Goal: Communication & Community: Ask a question

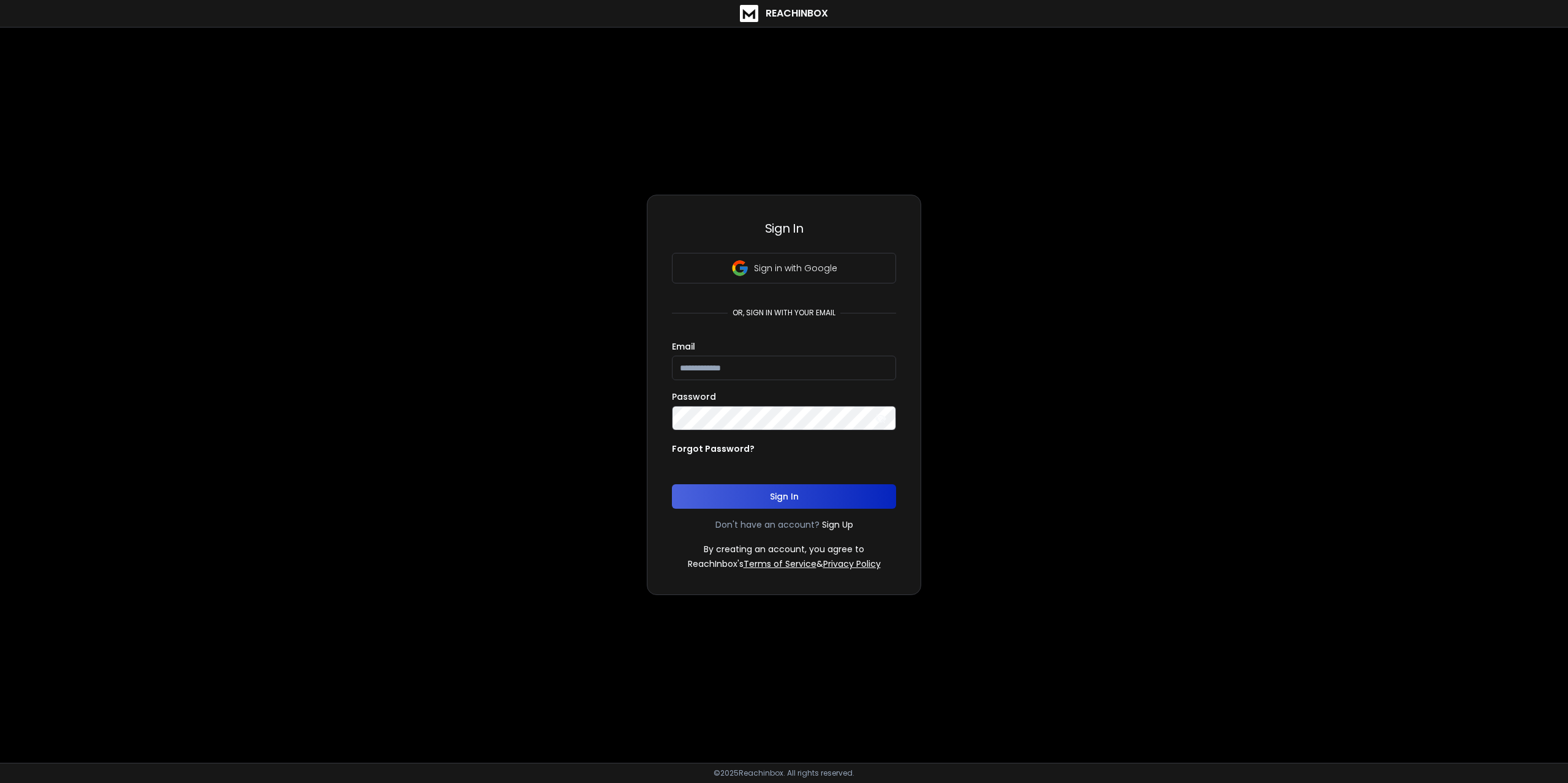
click at [825, 251] on div "Sign In" at bounding box center [783, 236] width 224 height 33
click at [830, 266] on p "Sign in with Google" at bounding box center [795, 268] width 83 height 12
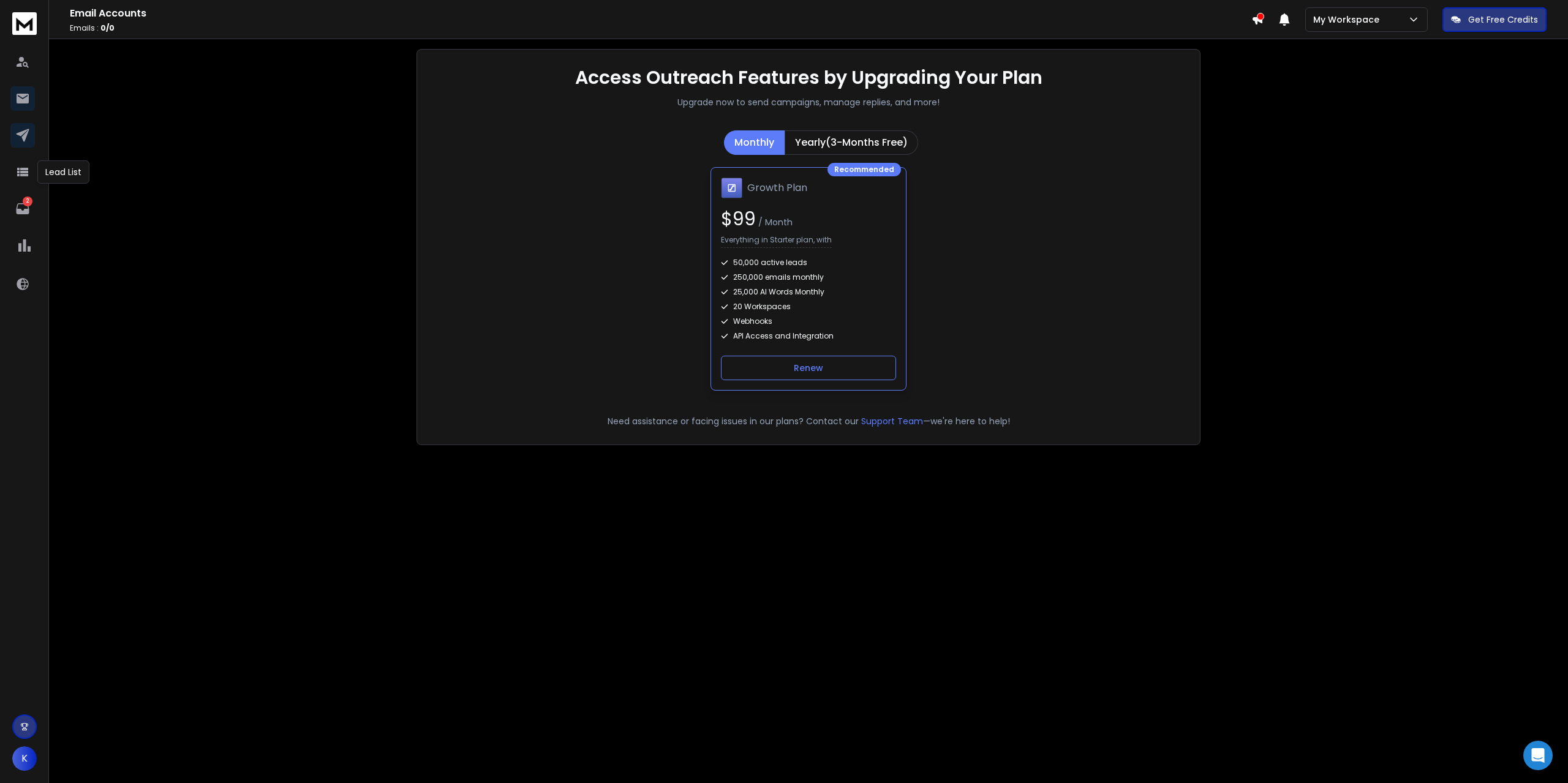
click at [17, 144] on link at bounding box center [23, 135] width 25 height 25
click at [20, 178] on icon at bounding box center [23, 172] width 15 height 15
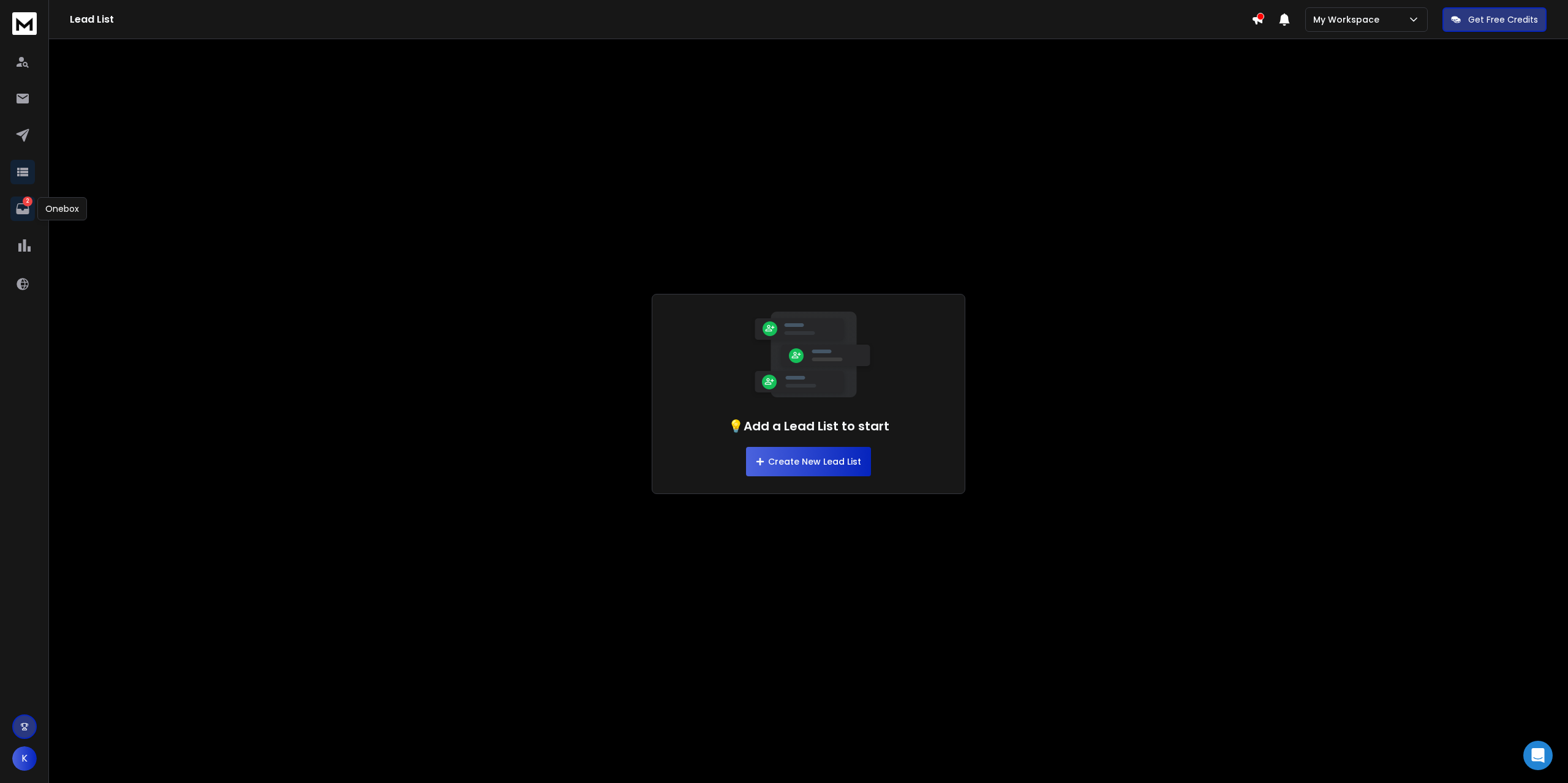
click at [21, 204] on icon at bounding box center [22, 208] width 13 height 11
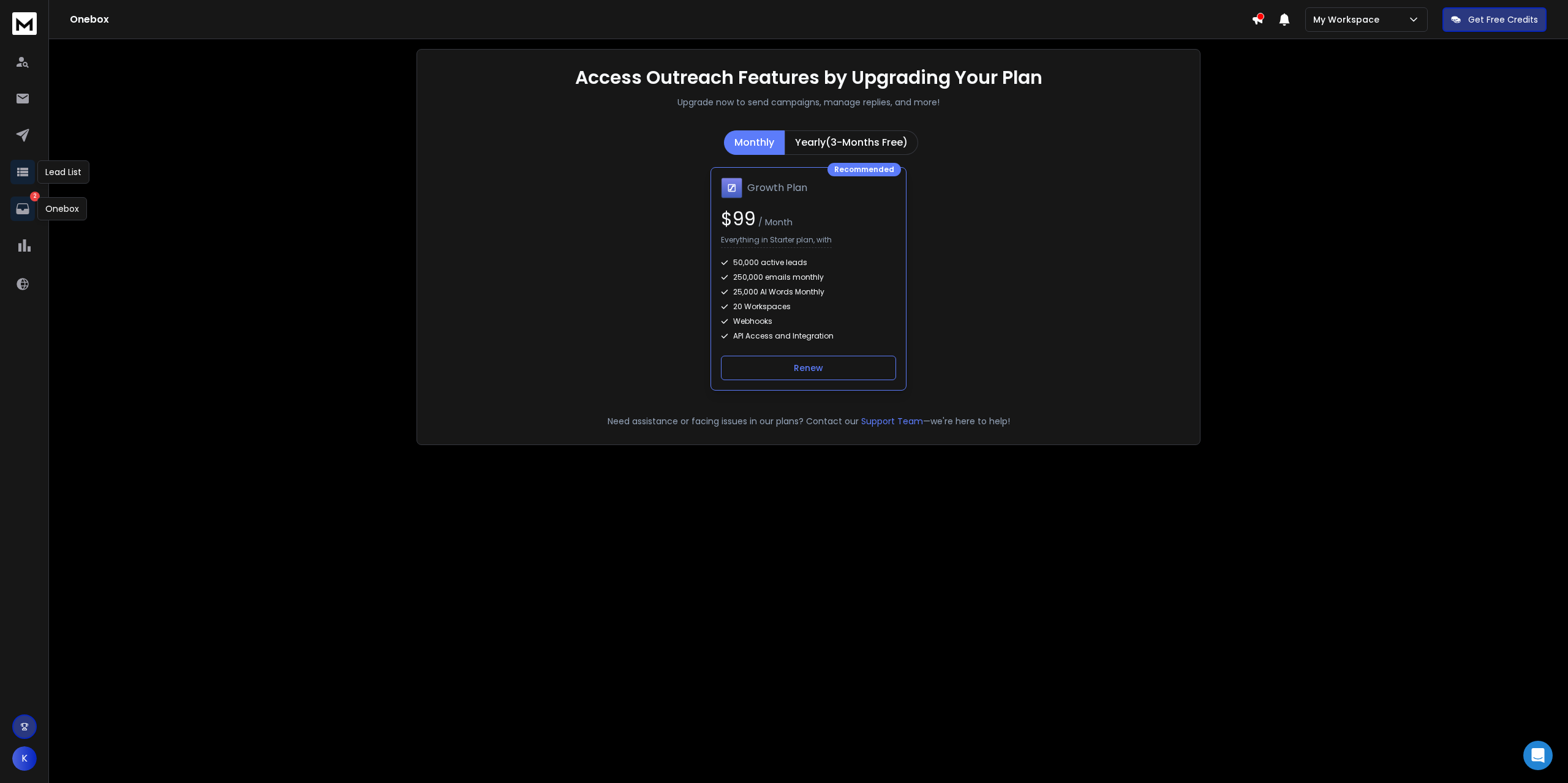
click at [24, 172] on icon at bounding box center [22, 172] width 11 height 9
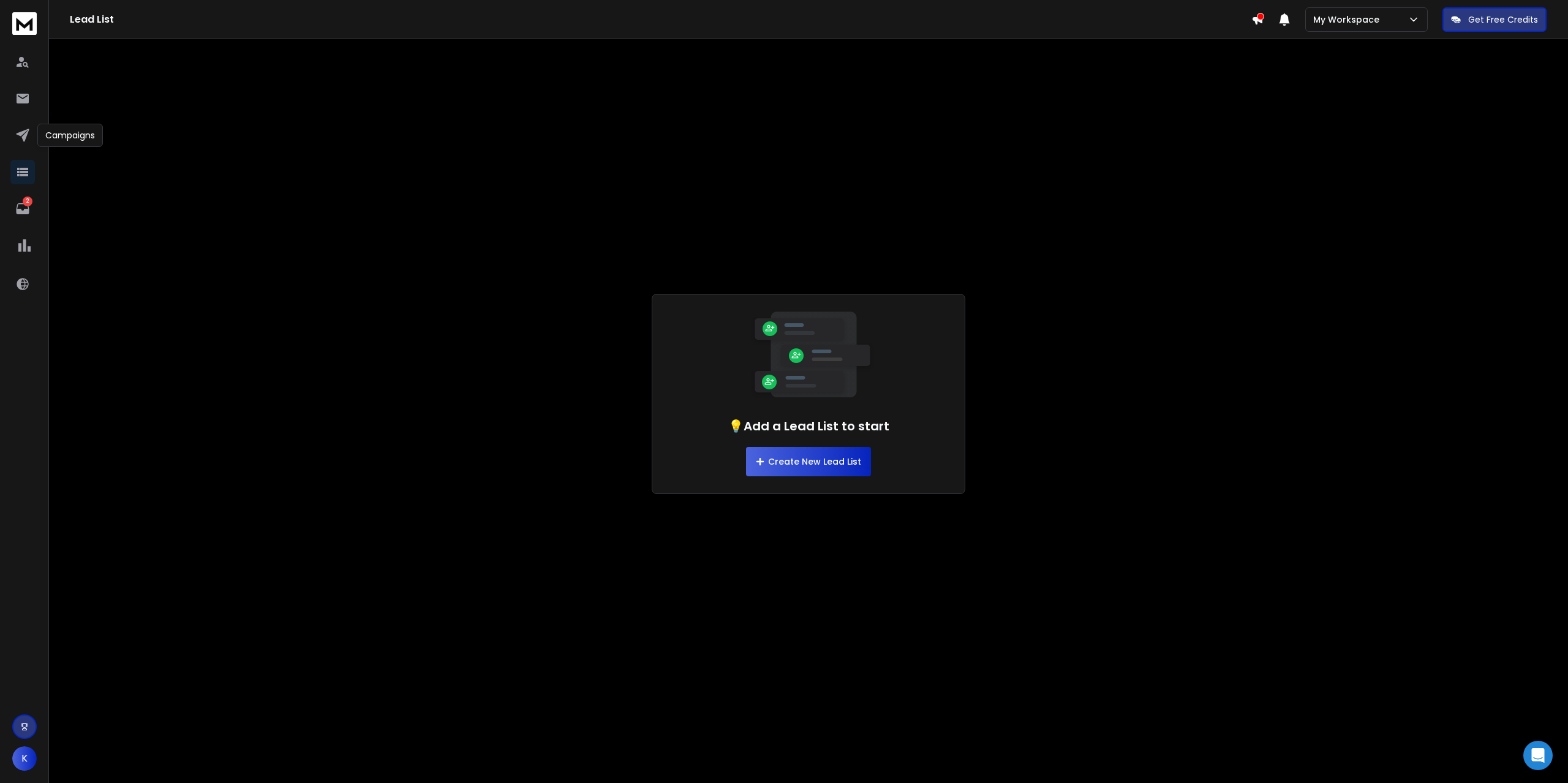
click at [24, 117] on div "2" at bounding box center [25, 175] width 29 height 252
click at [28, 120] on div "2" at bounding box center [25, 175] width 29 height 252
click at [23, 135] on icon at bounding box center [23, 135] width 15 height 15
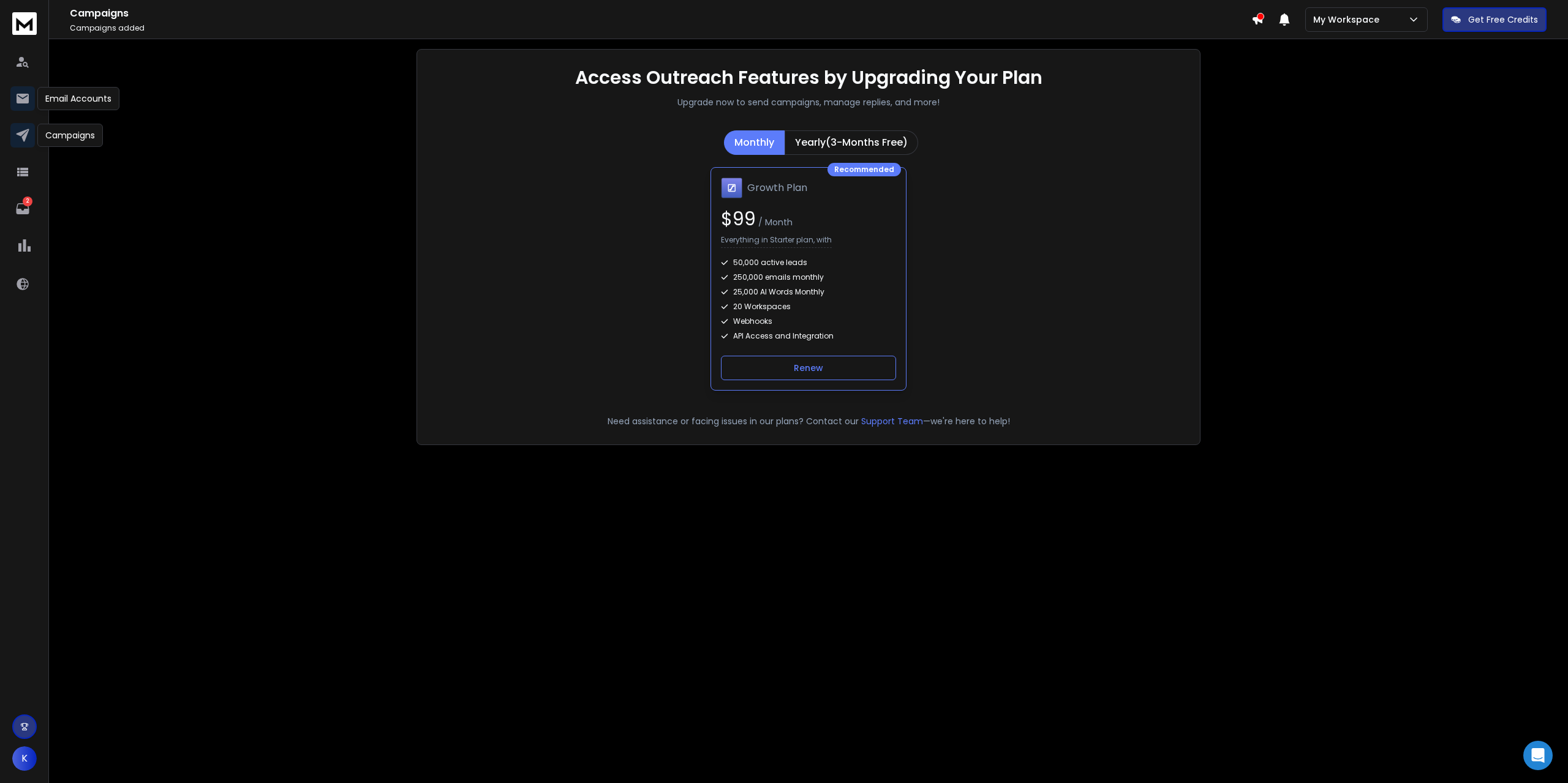
click at [27, 90] on link at bounding box center [23, 98] width 25 height 25
click at [25, 57] on icon at bounding box center [23, 61] width 15 height 15
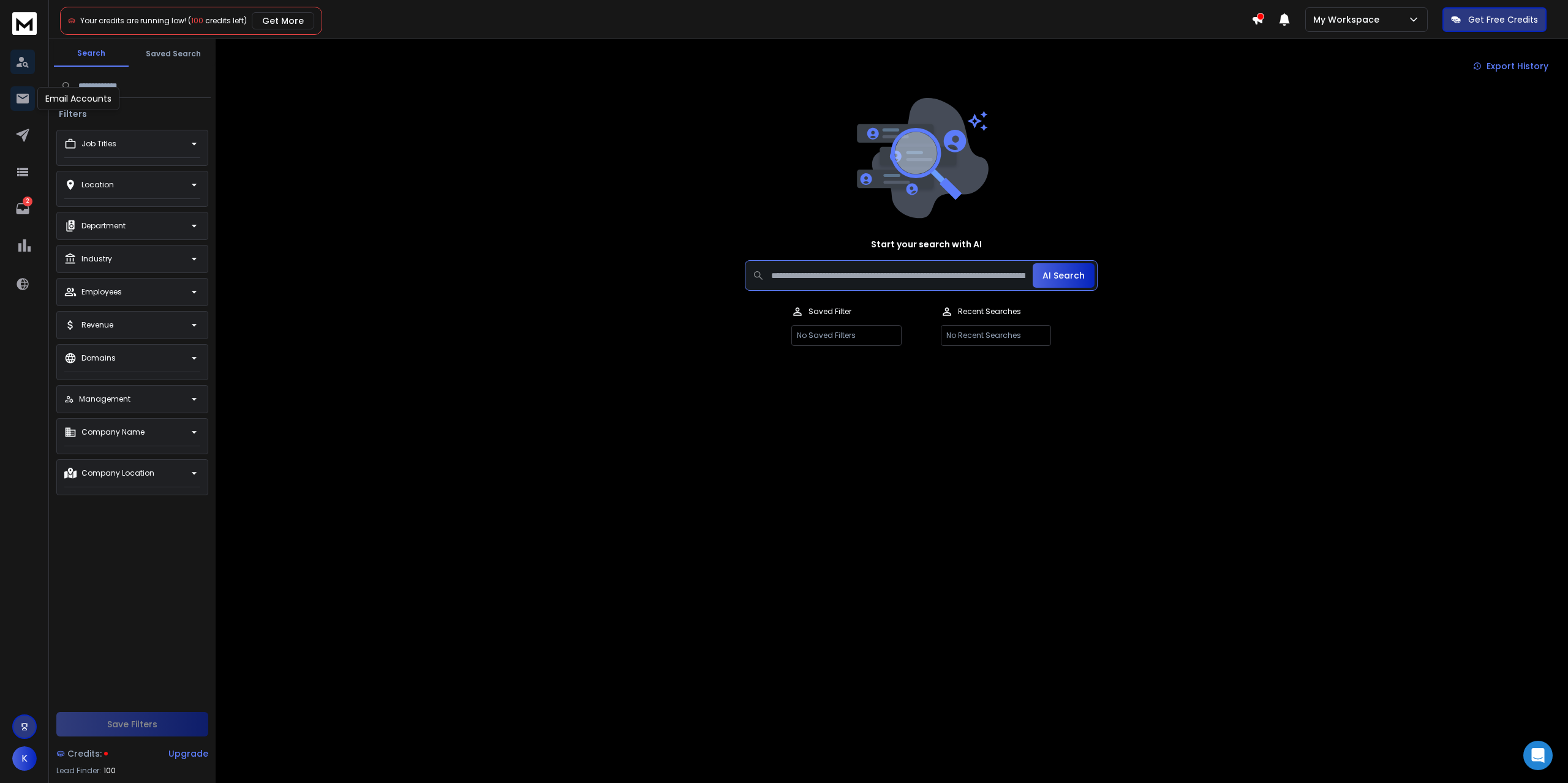
click at [28, 93] on icon at bounding box center [23, 98] width 15 height 15
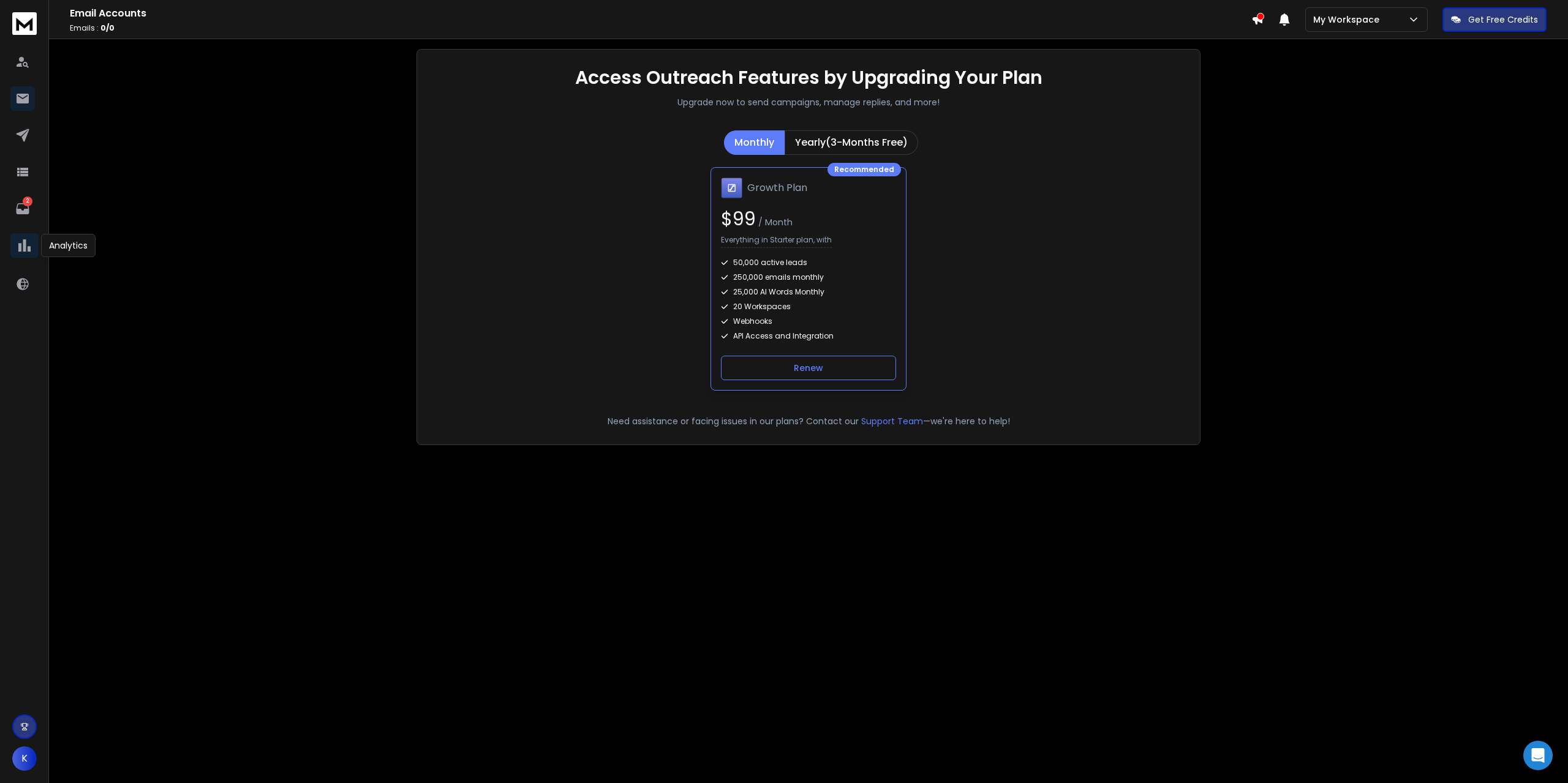
click at [14, 259] on link at bounding box center [25, 245] width 29 height 29
click at [21, 297] on div at bounding box center [25, 286] width 29 height 30
click at [26, 202] on p "2" at bounding box center [28, 201] width 10 height 10
click at [27, 135] on icon at bounding box center [22, 134] width 13 height 13
click at [1540, 755] on icon "Open Intercom Messenger" at bounding box center [1537, 755] width 14 height 16
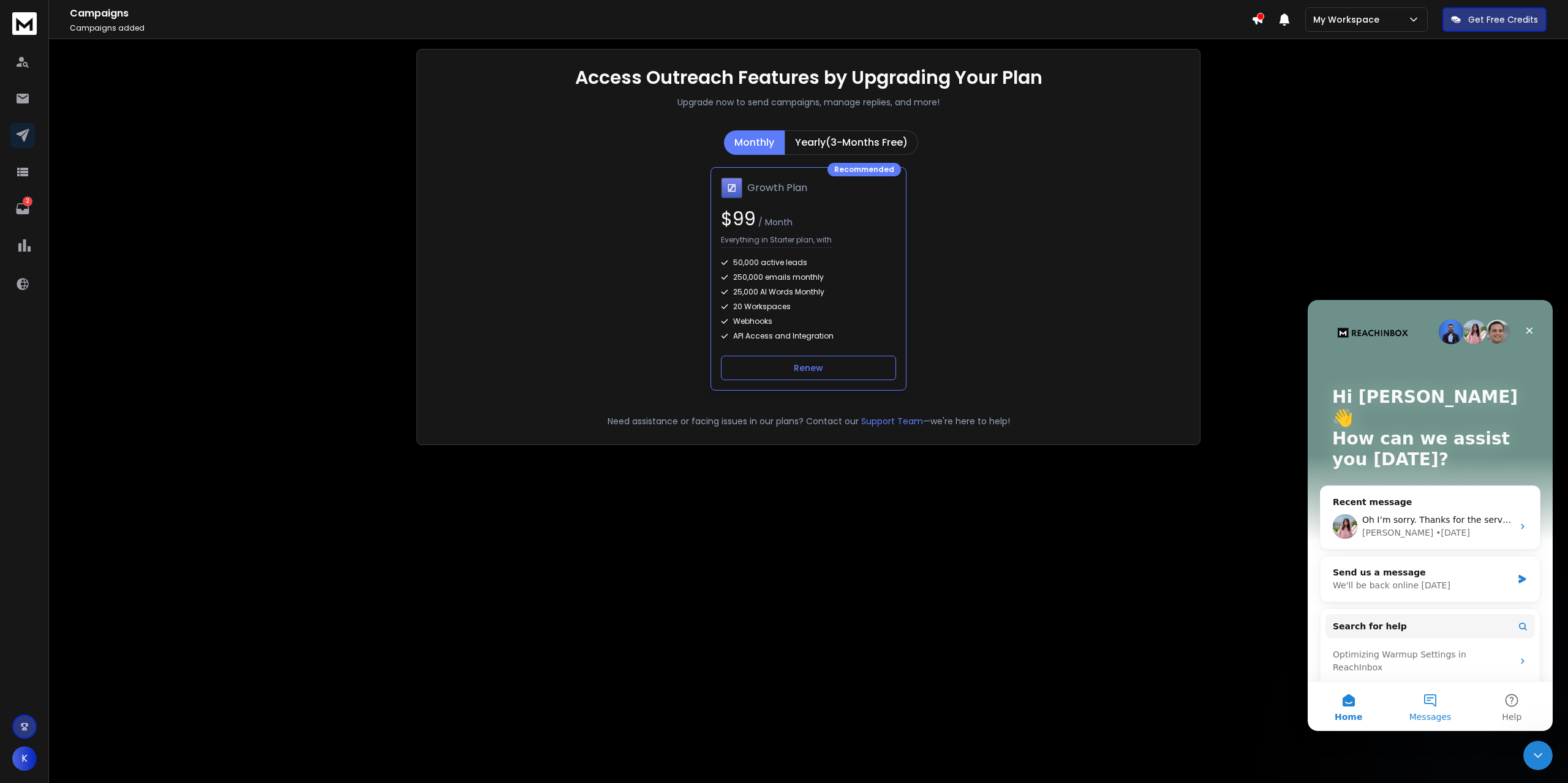
click at [1426, 694] on button "Messages" at bounding box center [1429, 707] width 81 height 49
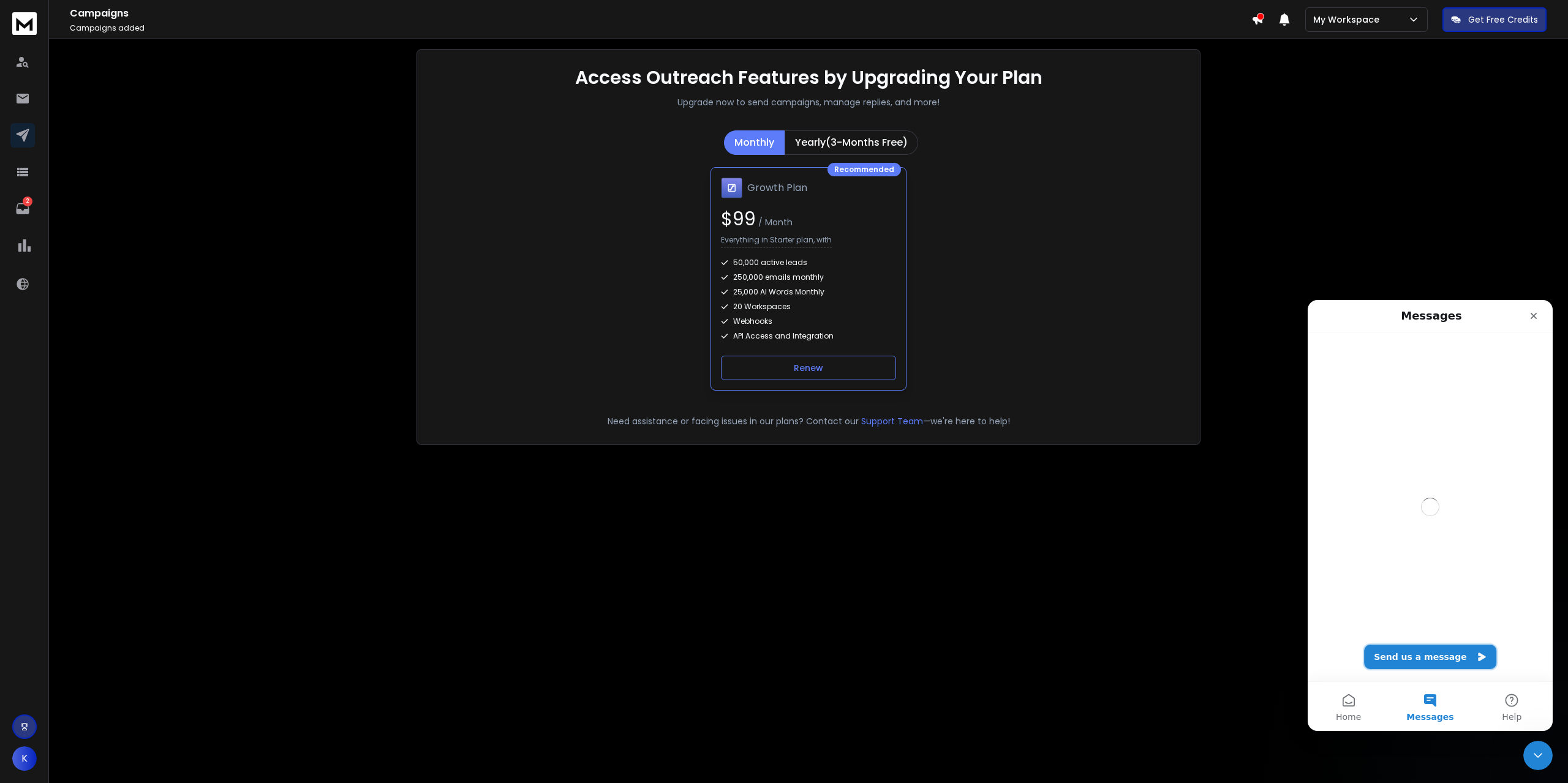
click at [1444, 664] on button "Send us a message" at bounding box center [1430, 657] width 132 height 25
click at [1332, 319] on button "go back" at bounding box center [1327, 317] width 24 height 24
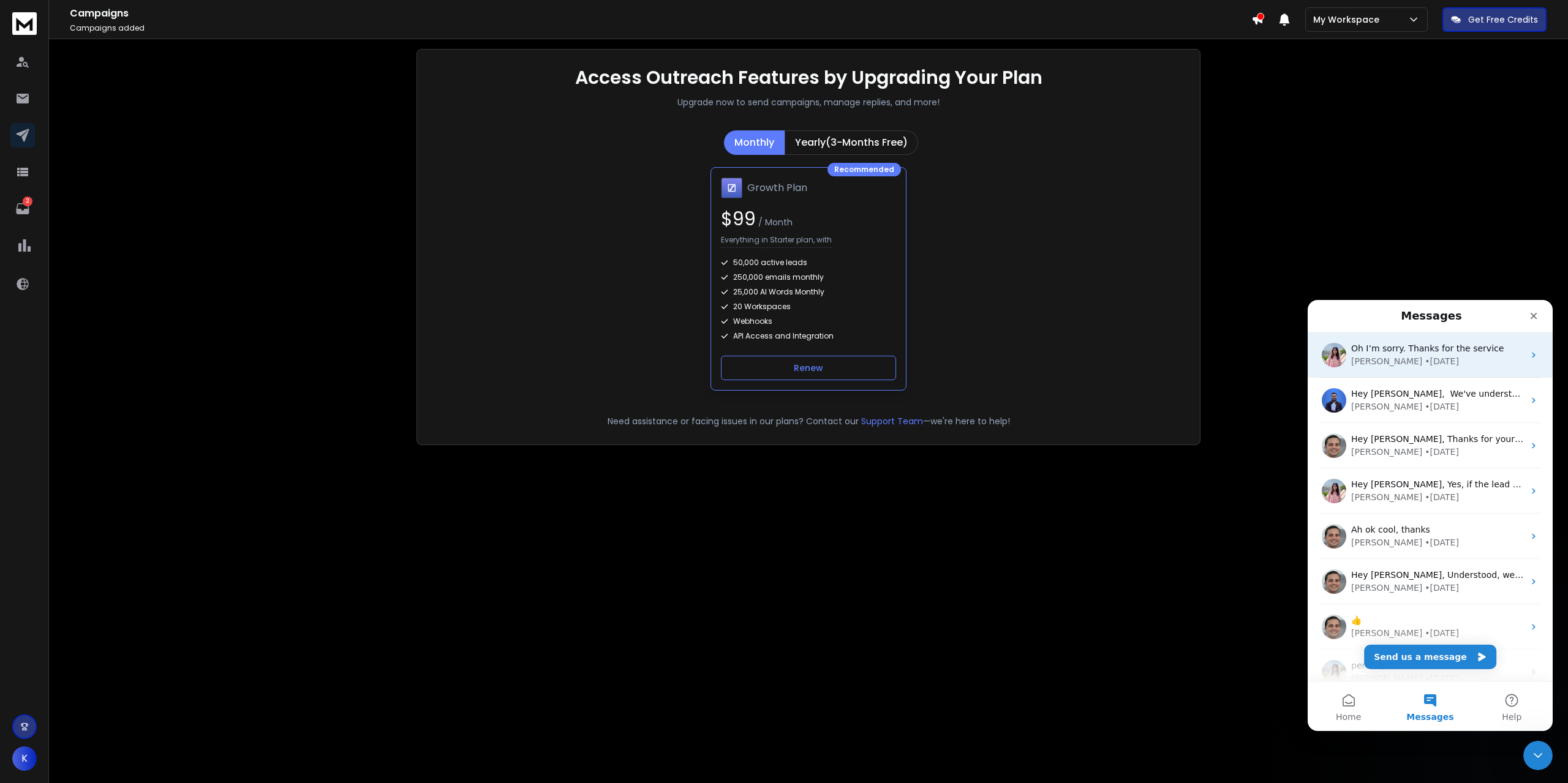
click at [1424, 360] on div "• 3d ago" at bounding box center [1441, 361] width 35 height 13
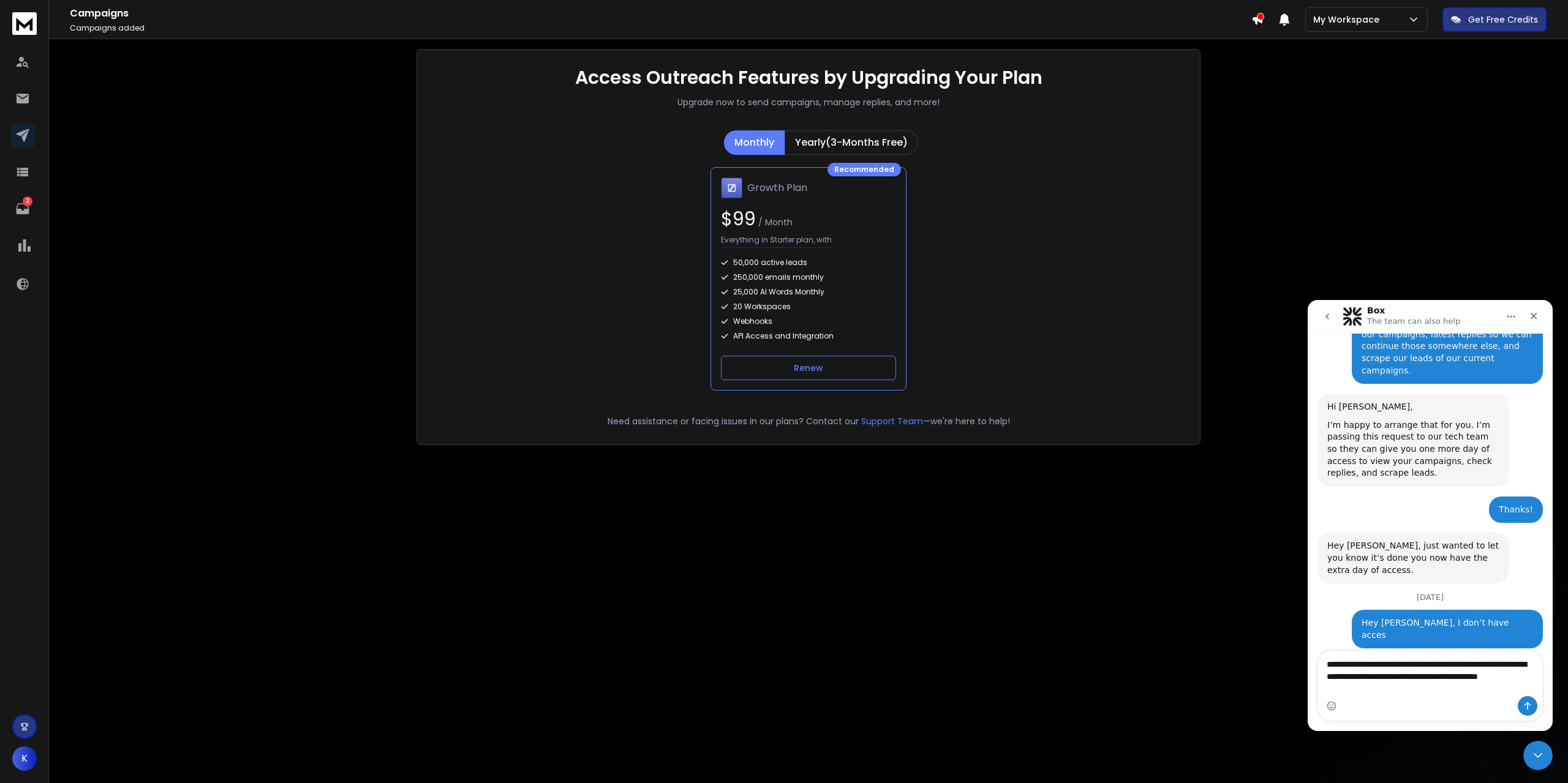
scroll to position [1260, 0]
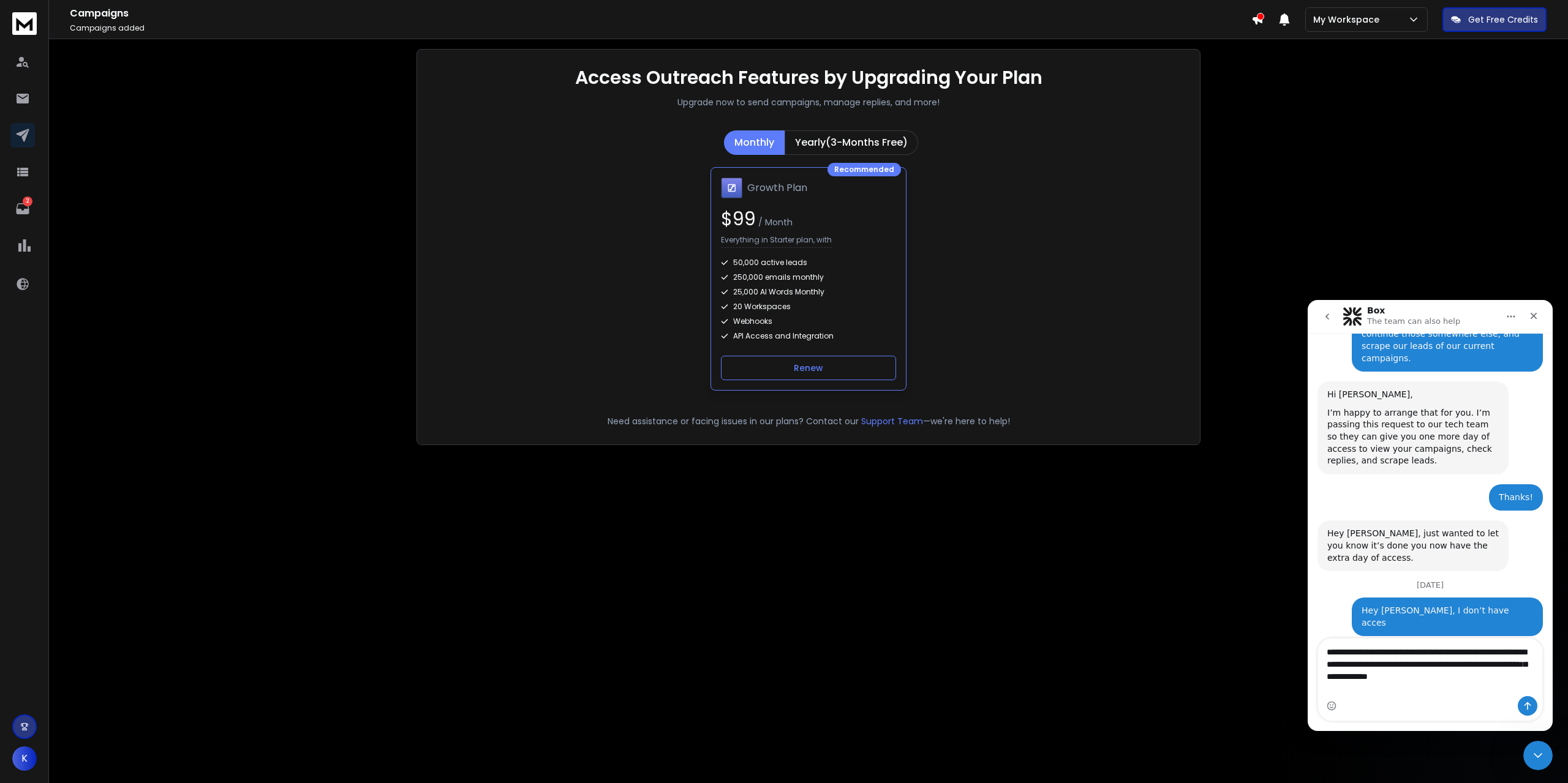
type textarea "**********"
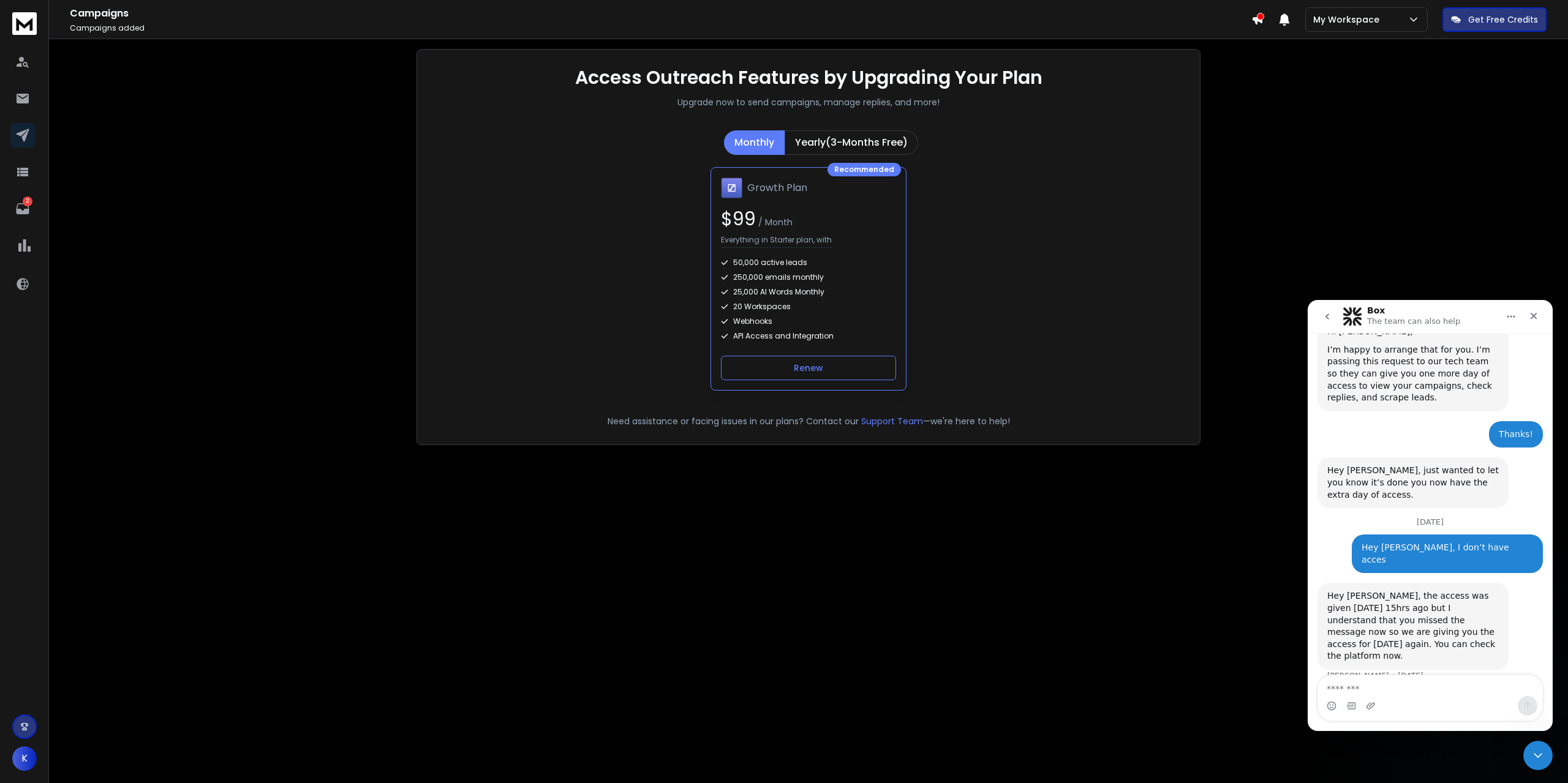
scroll to position [1325, 0]
click at [24, 136] on icon at bounding box center [22, 134] width 13 height 13
click at [23, 206] on icon at bounding box center [23, 208] width 15 height 15
click at [197, 190] on div "Access Outreach Features by Upgrading Your Plan Upgrade now to send campaigns, …" at bounding box center [784, 227] width 1568 height 455
